Goal: Task Accomplishment & Management: Use online tool/utility

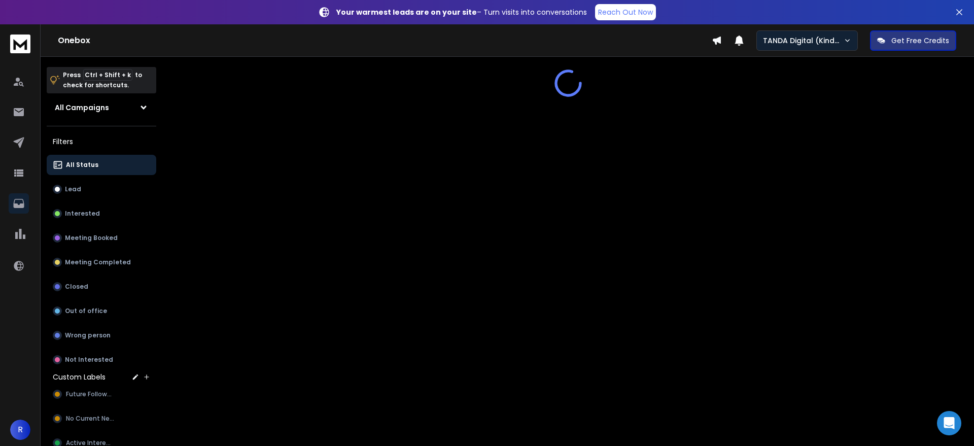
click at [812, 41] on p "TANDA Digital (Kind Studio)" at bounding box center [803, 41] width 81 height 10
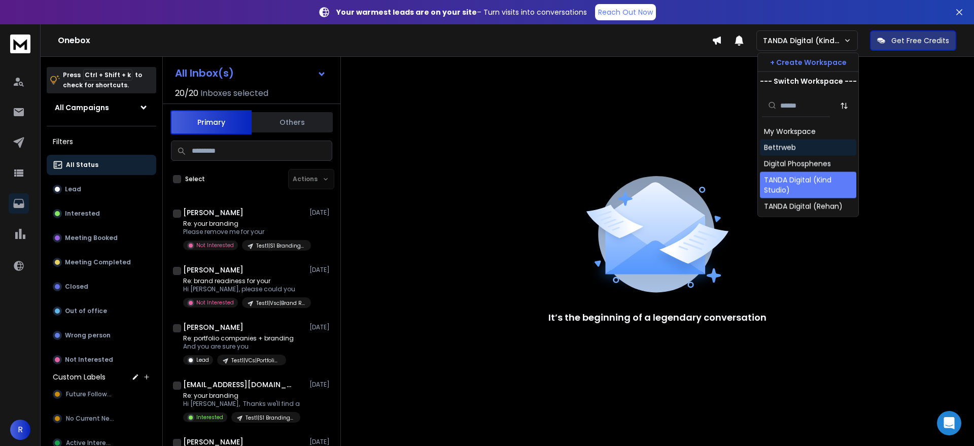
click at [804, 141] on div "Bettrweb" at bounding box center [808, 148] width 96 height 16
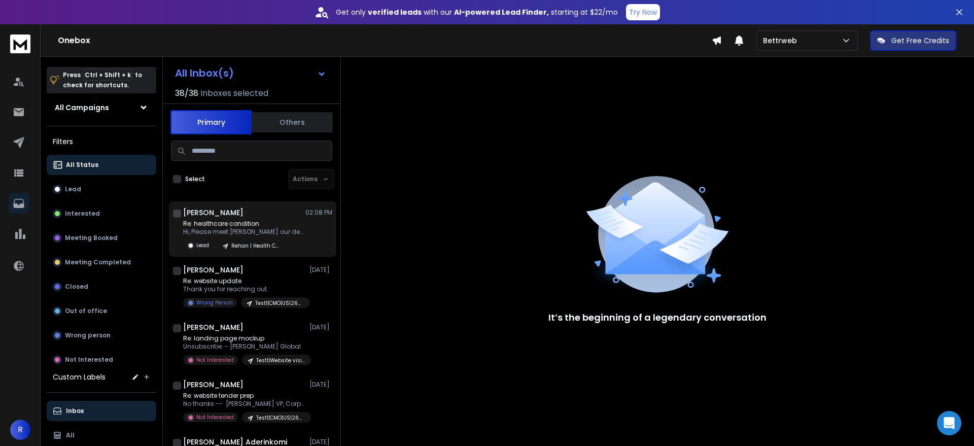
click at [253, 229] on p "Hi, Please meet Anna our designer" at bounding box center [244, 232] width 122 height 8
click at [252, 215] on div "Stephanie Eltz 02:08 PM" at bounding box center [257, 213] width 149 height 10
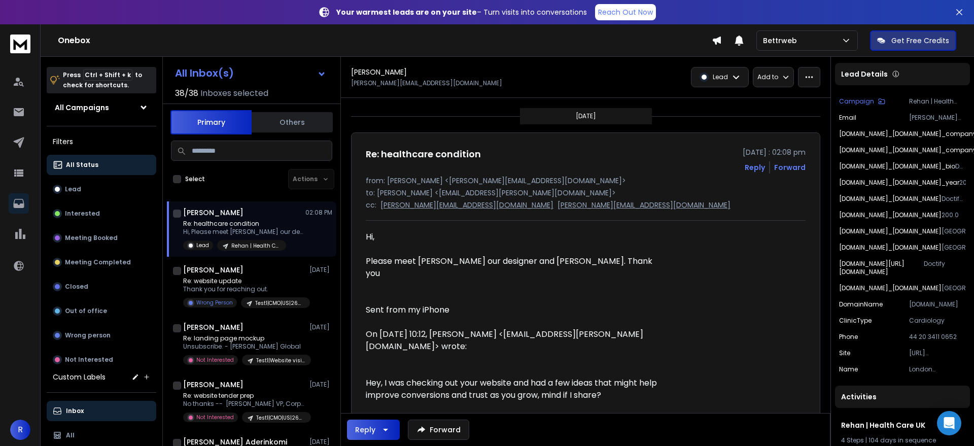
click at [929, 300] on p "doctify.co.uk" at bounding box center [937, 304] width 57 height 8
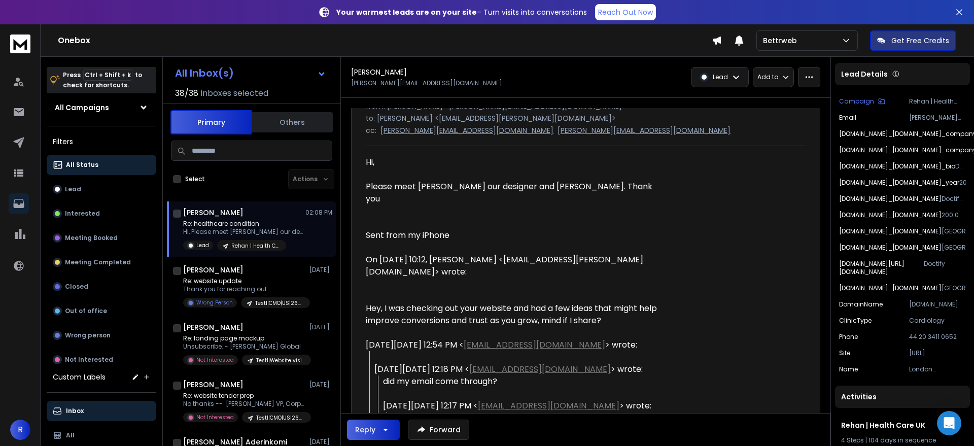
scroll to position [56, 0]
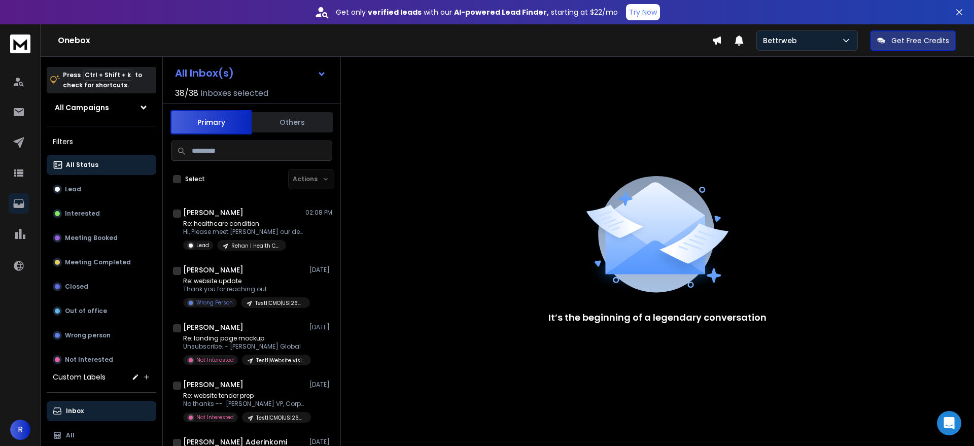
click at [827, 36] on div "Bettrweb" at bounding box center [807, 41] width 88 height 10
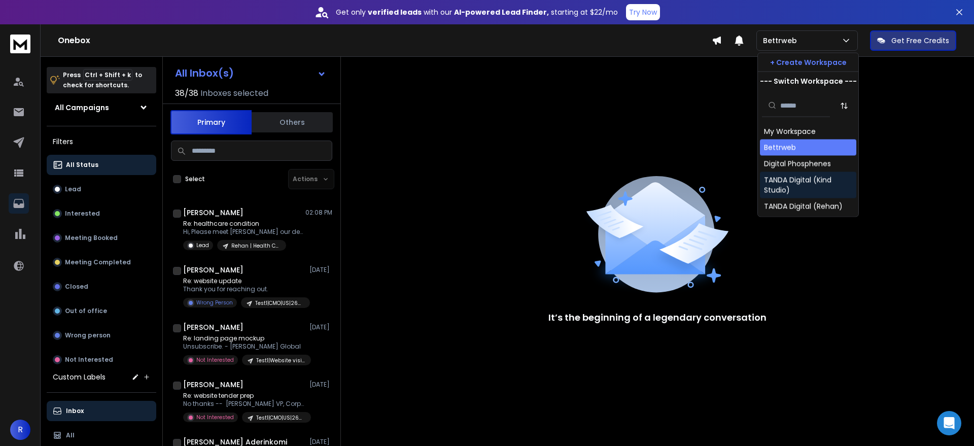
click at [805, 183] on div "TANDA Digital (Kind Studio)" at bounding box center [808, 185] width 88 height 20
